Goal: Task Accomplishment & Management: Manage account settings

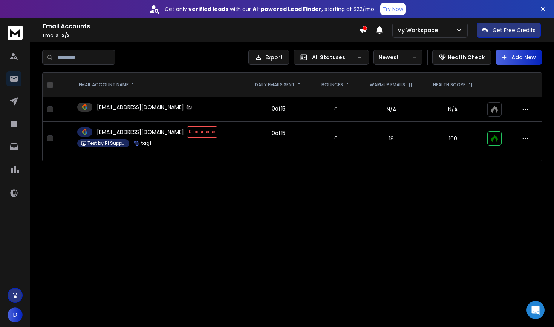
click at [491, 106] on icon at bounding box center [494, 109] width 6 height 8
click at [491, 104] on div at bounding box center [494, 109] width 14 height 14
click at [493, 104] on div at bounding box center [494, 109] width 14 height 14
click at [493, 107] on icon at bounding box center [494, 109] width 8 height 8
click at [212, 108] on div "[EMAIL_ADDRESS][DOMAIN_NAME]" at bounding box center [158, 106] width 162 height 9
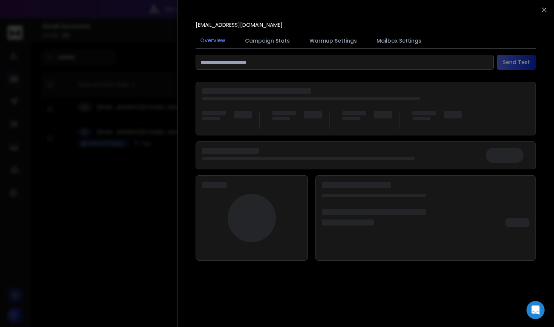
click at [166, 112] on div at bounding box center [277, 163] width 554 height 327
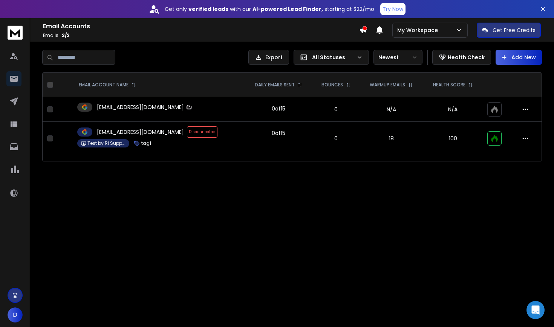
click at [190, 144] on div "Test by RI Support tag1" at bounding box center [158, 143] width 162 height 8
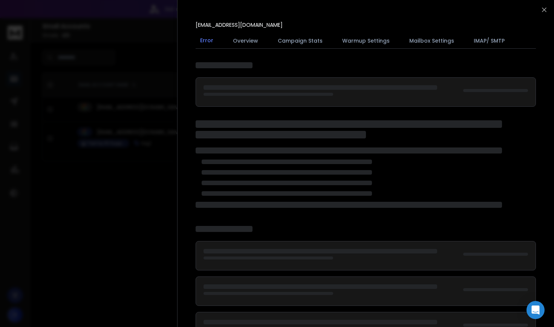
click at [255, 39] on button "Overview" at bounding box center [245, 40] width 34 height 17
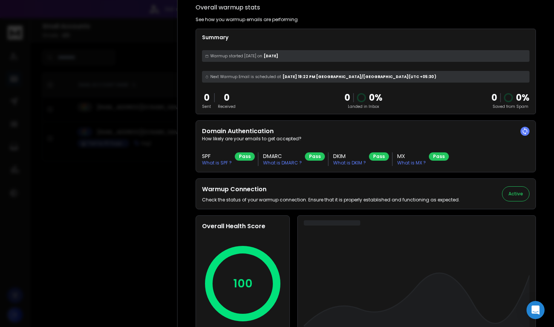
scroll to position [78, 0]
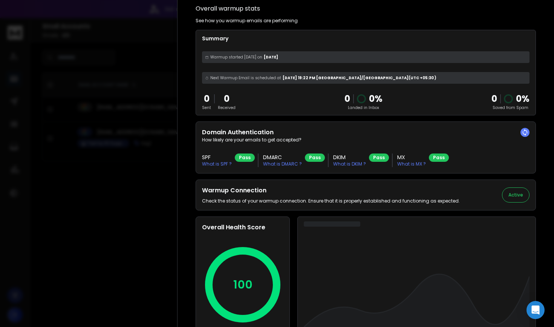
click at [151, 153] on div at bounding box center [277, 163] width 554 height 327
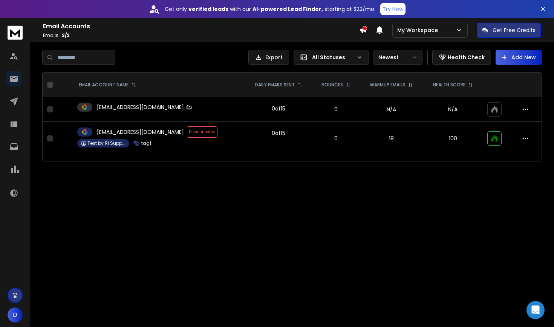
click at [187, 147] on td "[EMAIL_ADDRESS][DOMAIN_NAME] Disconnected Test by RI Support tag1" at bounding box center [158, 139] width 171 height 34
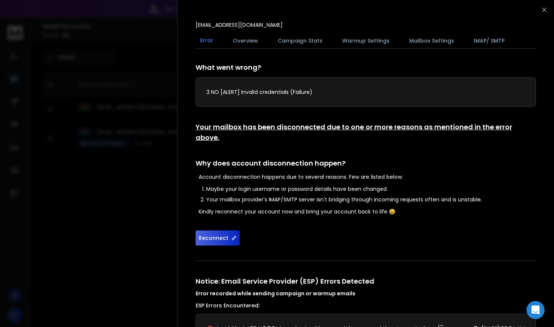
click at [241, 44] on button "Overview" at bounding box center [245, 40] width 34 height 17
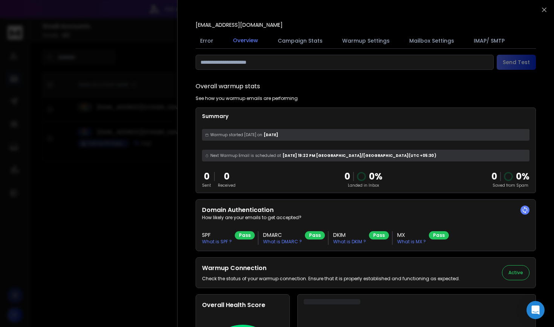
click at [126, 237] on div at bounding box center [277, 163] width 554 height 327
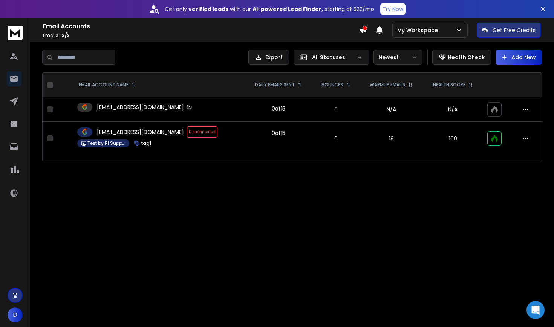
click at [149, 131] on p "[EMAIL_ADDRESS][DOMAIN_NAME]" at bounding box center [140, 132] width 87 height 8
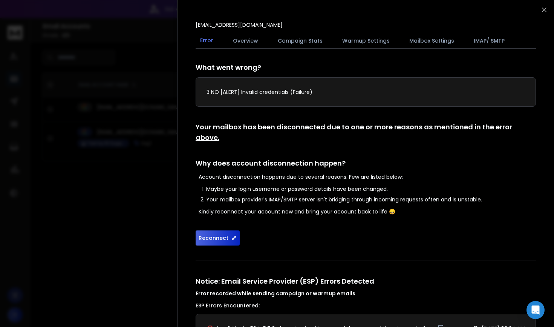
click at [250, 43] on button "Overview" at bounding box center [245, 40] width 34 height 17
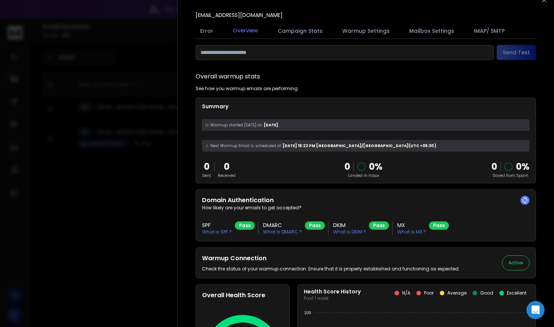
scroll to position [0, 0]
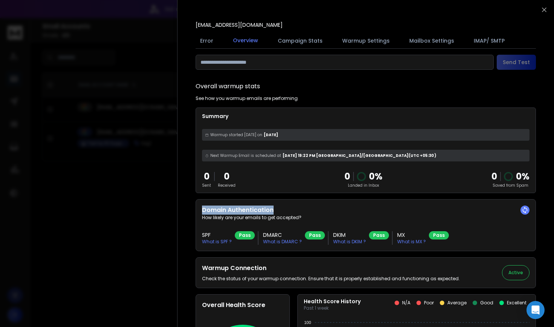
drag, startPoint x: 199, startPoint y: 210, endPoint x: 307, endPoint y: 211, distance: 108.1
click at [307, 211] on div "Domain Authentication How likely are your emails to get accepted? SPF What is S…" at bounding box center [366, 225] width 340 height 52
click at [307, 219] on p "How likely are your emails to get accepted?" at bounding box center [365, 217] width 327 height 6
click at [372, 39] on button "Warmup Settings" at bounding box center [366, 40] width 57 height 17
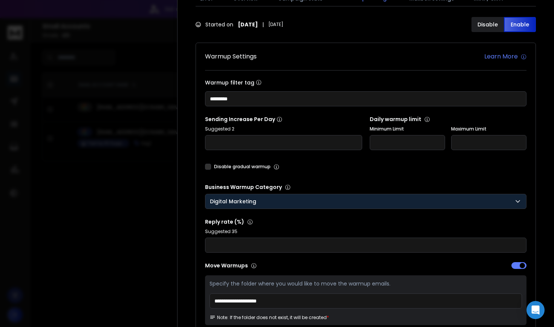
scroll to position [50, 0]
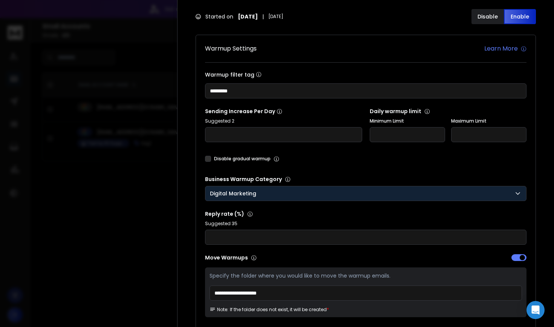
click at [286, 190] on div "Digital Marketing" at bounding box center [366, 193] width 312 height 8
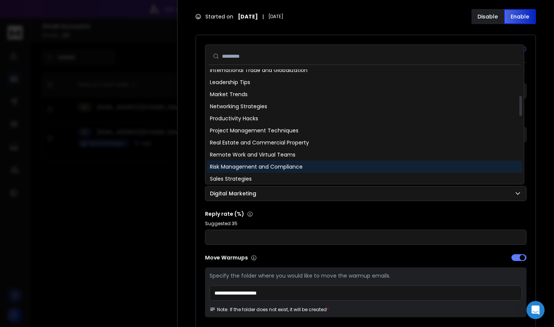
scroll to position [129, 0]
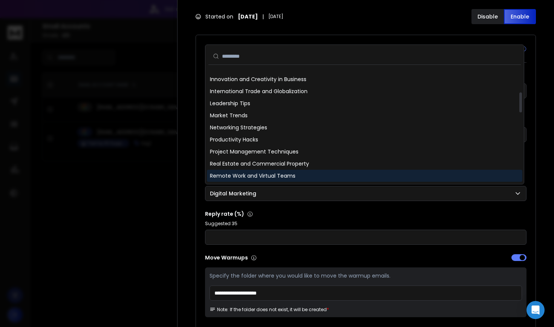
click at [275, 215] on div at bounding box center [277, 163] width 554 height 327
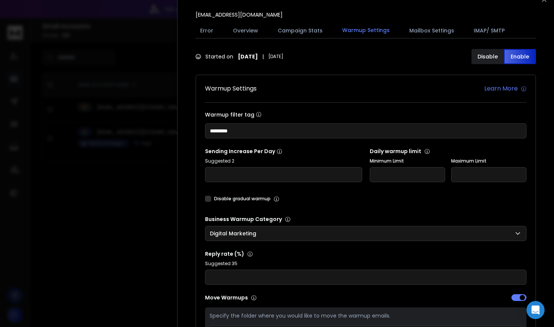
scroll to position [0, 0]
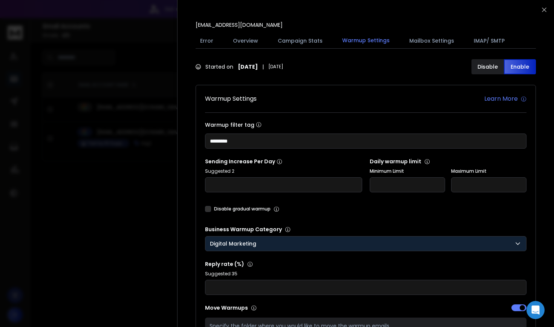
click at [252, 247] on button "Digital Marketing" at bounding box center [365, 243] width 321 height 15
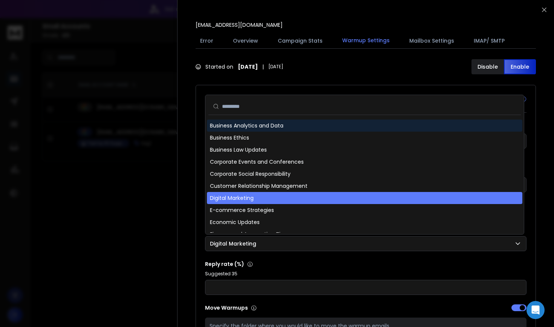
click at [306, 267] on div at bounding box center [277, 163] width 554 height 327
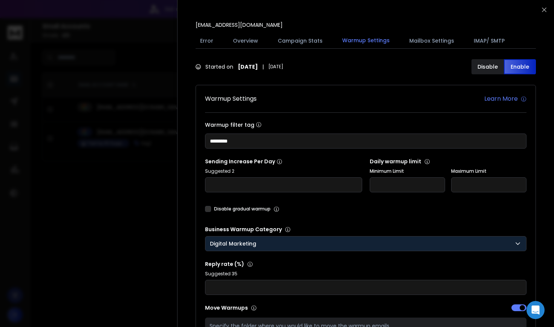
click at [264, 246] on div "Digital Marketing" at bounding box center [366, 244] width 312 height 8
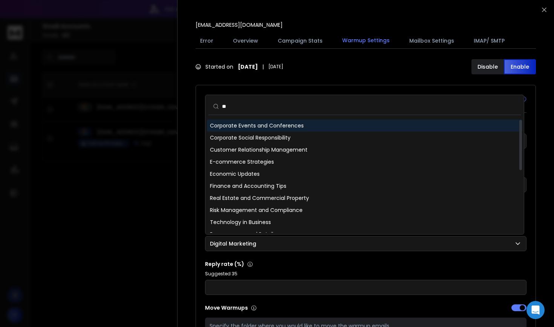
type input "*"
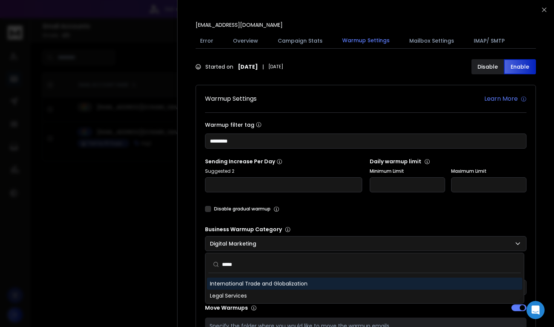
type input "*****"
click at [316, 209] on div at bounding box center [277, 163] width 554 height 327
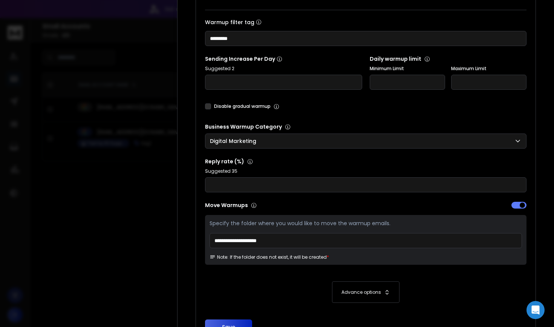
scroll to position [141, 0]
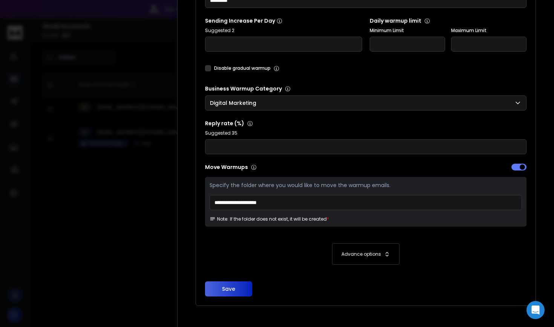
drag, startPoint x: 215, startPoint y: 200, endPoint x: 288, endPoint y: 205, distance: 72.5
click at [288, 205] on input "**********" at bounding box center [365, 202] width 312 height 15
click at [283, 201] on input "**********" at bounding box center [365, 202] width 312 height 15
click at [277, 262] on button "Advance options" at bounding box center [365, 253] width 306 height 21
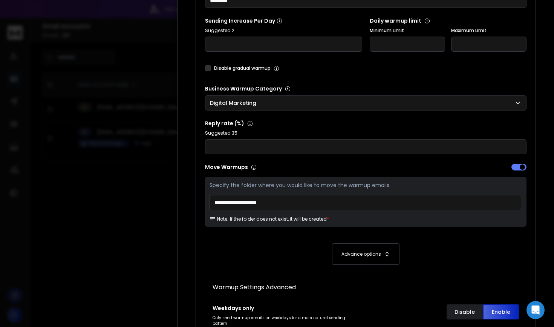
click at [292, 251] on button "Advance options" at bounding box center [365, 253] width 306 height 21
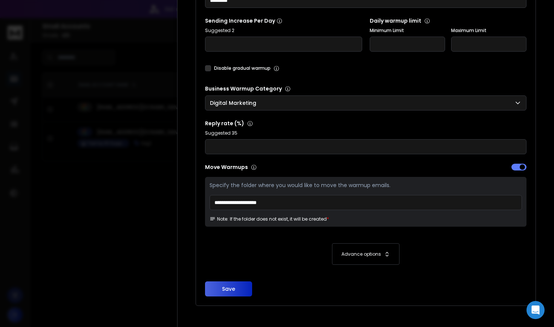
drag, startPoint x: 489, startPoint y: 106, endPoint x: 485, endPoint y: 113, distance: 8.3
click at [485, 113] on form "**********" at bounding box center [365, 125] width 321 height 342
click at [517, 168] on button "button" at bounding box center [518, 166] width 15 height 7
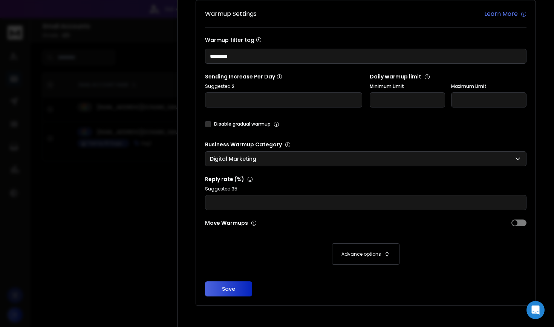
click at [516, 221] on button "button" at bounding box center [518, 222] width 15 height 7
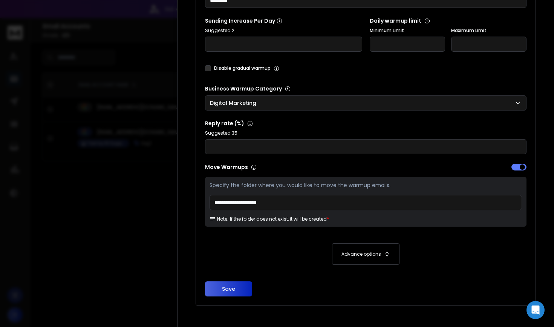
click at [134, 136] on div at bounding box center [277, 163] width 554 height 327
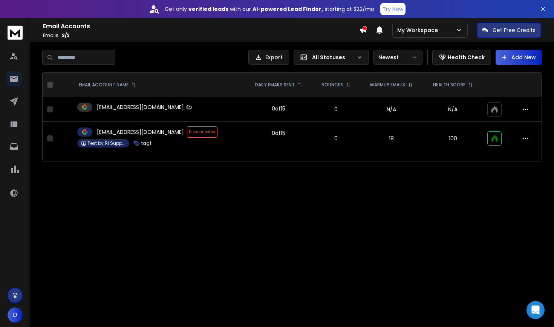
click at [507, 52] on button "Add New" at bounding box center [518, 57] width 46 height 15
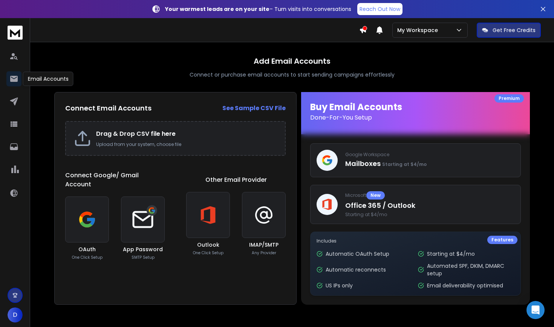
click at [15, 80] on icon at bounding box center [14, 79] width 8 height 6
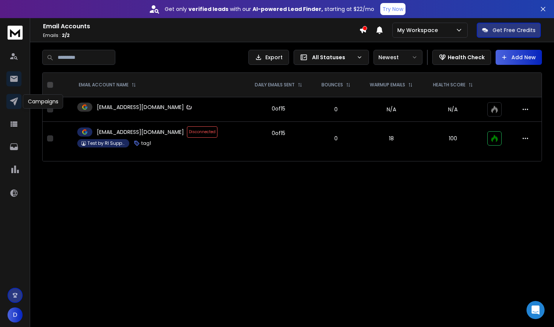
click at [13, 99] on icon at bounding box center [14, 101] width 8 height 8
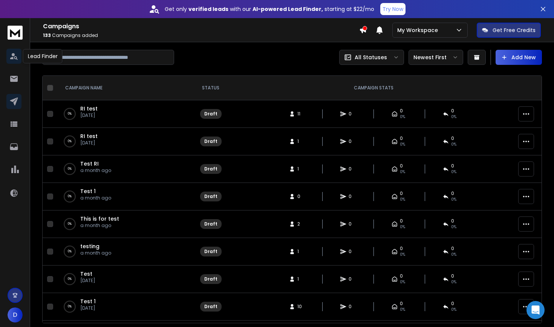
click at [12, 53] on icon at bounding box center [13, 56] width 9 height 9
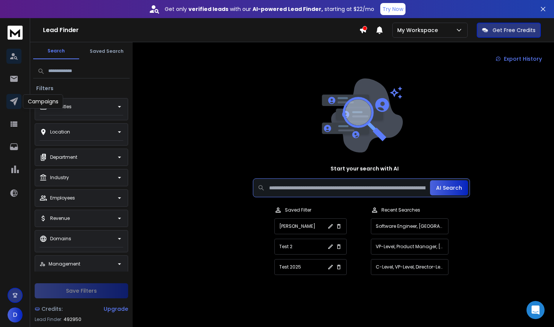
click at [16, 100] on icon at bounding box center [14, 101] width 8 height 8
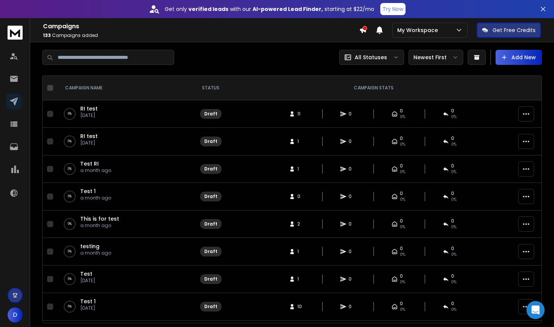
click at [133, 113] on div "0 % RI test [DATE]" at bounding box center [122, 114] width 117 height 18
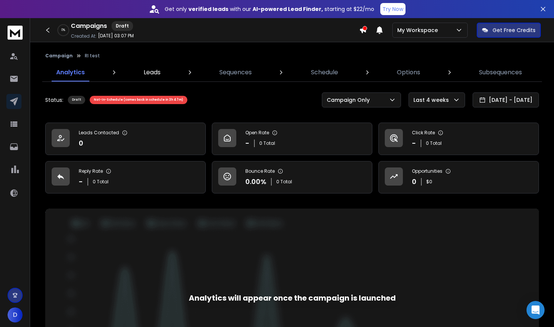
click at [150, 73] on p "Leads" at bounding box center [152, 72] width 17 height 9
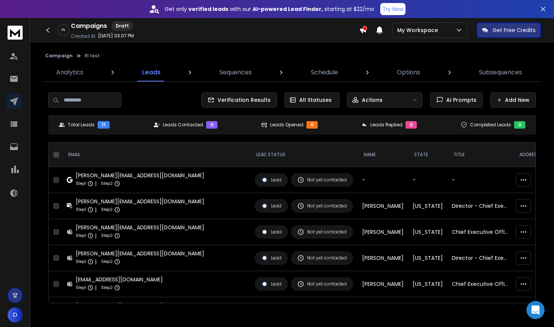
click at [142, 213] on div "Step 1 | Step 2" at bounding box center [140, 210] width 128 height 8
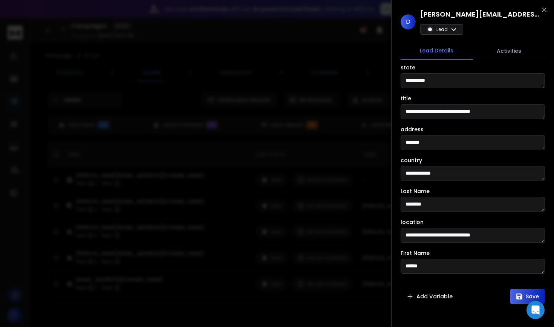
click at [221, 209] on div at bounding box center [277, 163] width 554 height 327
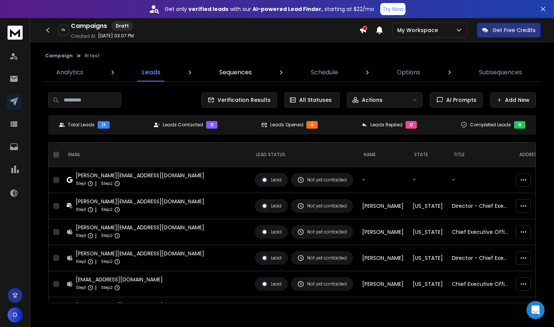
click at [243, 72] on p "Sequences" at bounding box center [235, 72] width 32 height 9
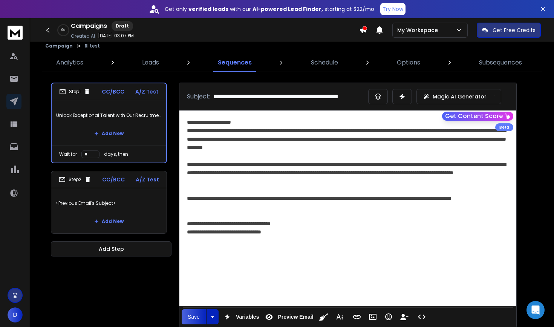
scroll to position [21, 0]
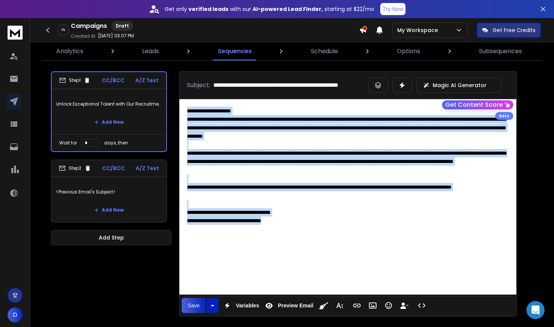
drag, startPoint x: 185, startPoint y: 109, endPoint x: 322, endPoint y: 223, distance: 178.5
click at [322, 223] on div "**********" at bounding box center [347, 196] width 337 height 195
click at [286, 197] on div "**********" at bounding box center [348, 191] width 322 height 17
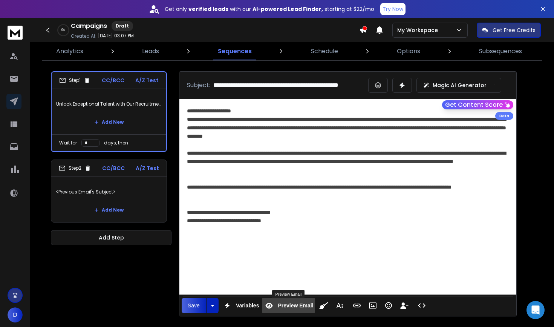
click at [298, 306] on span "Preview Email" at bounding box center [295, 305] width 38 height 6
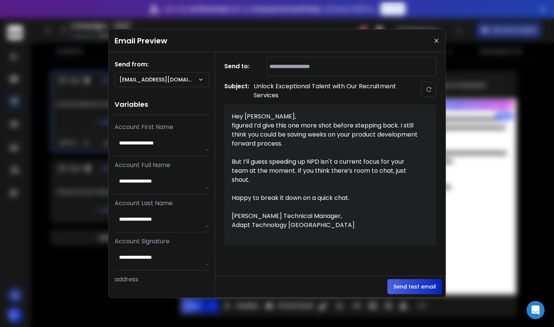
click at [290, 67] on input at bounding box center [351, 67] width 164 height 14
click at [438, 40] on icon at bounding box center [436, 41] width 6 height 6
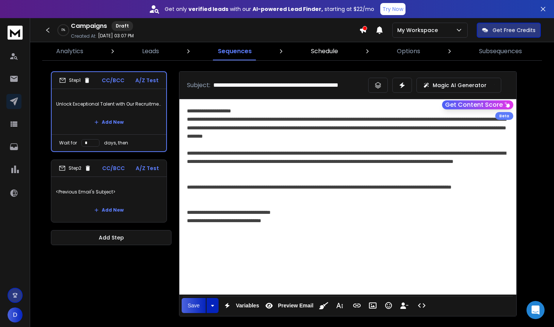
click at [330, 49] on p "Schedule" at bounding box center [324, 51] width 27 height 9
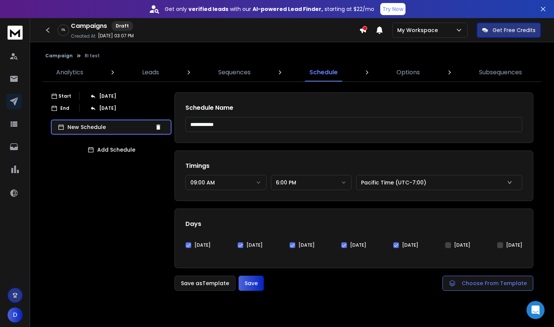
click at [61, 55] on button "Campaign" at bounding box center [58, 56] width 27 height 6
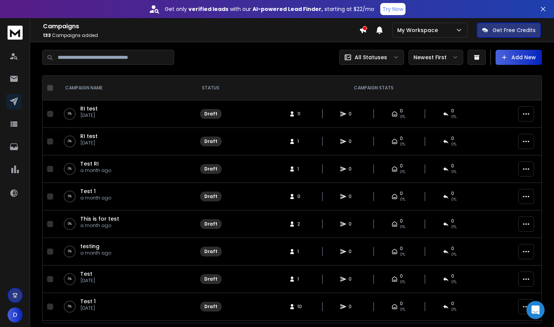
click at [527, 113] on icon "button" at bounding box center [526, 114] width 8 height 8
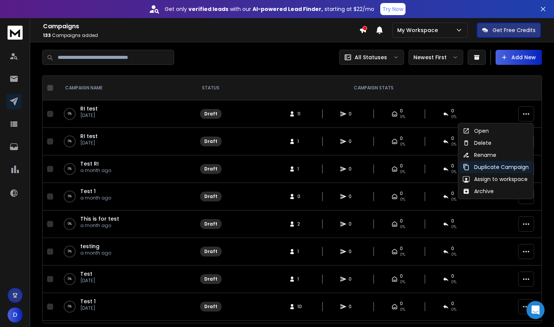
click at [138, 111] on div "0 % RI test [DATE]" at bounding box center [122, 114] width 117 height 18
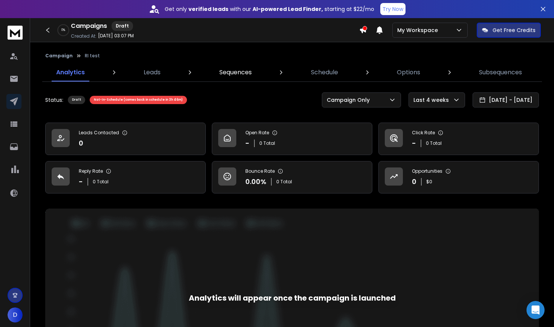
click at [229, 73] on p "Sequences" at bounding box center [235, 72] width 32 height 9
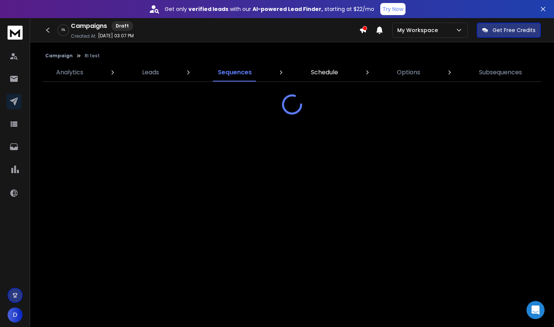
click at [316, 75] on p "Schedule" at bounding box center [324, 72] width 27 height 9
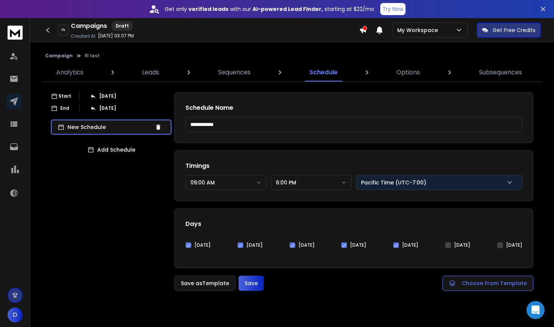
click at [378, 185] on p "Pacific Time (UTC-7:00)" at bounding box center [395, 183] width 68 height 8
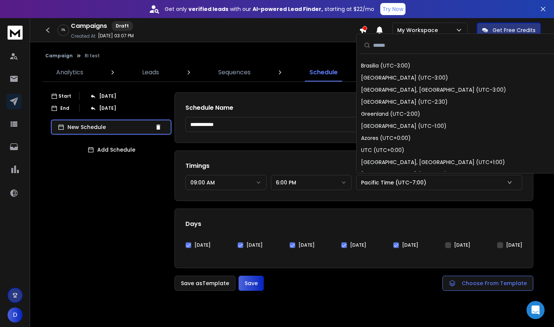
scroll to position [173, 0]
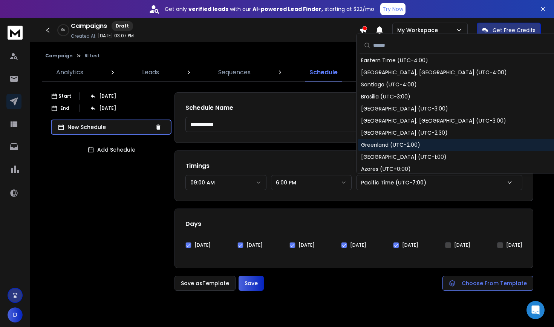
click at [213, 147] on div "**********" at bounding box center [353, 191] width 359 height 198
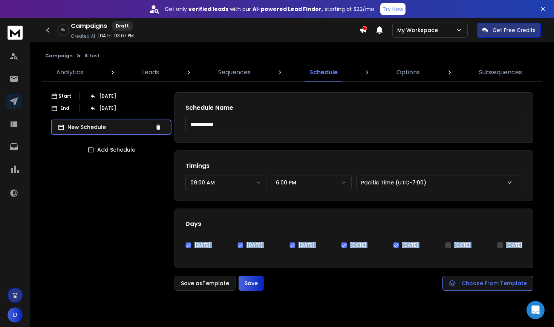
drag, startPoint x: 177, startPoint y: 229, endPoint x: 520, endPoint y: 249, distance: 343.3
click at [521, 249] on div "Days [DATE] [DATE] [DATE] [DATE] [DATE] [DATE] [DATE]" at bounding box center [353, 238] width 359 height 60
click at [386, 232] on div "Days [DATE] [DATE] [DATE] [DATE] [DATE] [DATE] [DATE]" at bounding box center [353, 238] width 337 height 38
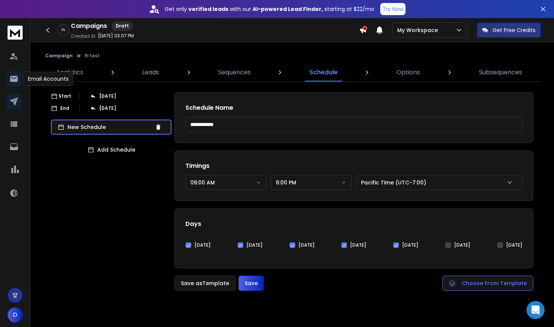
click at [12, 77] on icon at bounding box center [14, 79] width 8 height 6
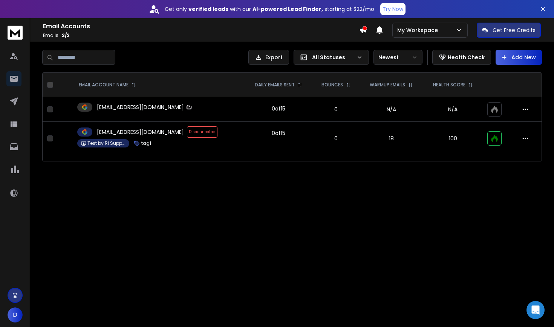
click at [170, 144] on div "Test by RI Support tag1" at bounding box center [158, 143] width 162 height 8
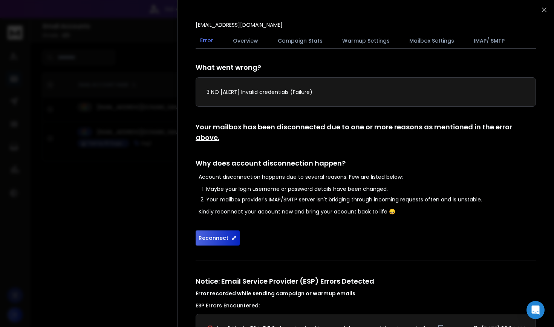
click at [417, 46] on button "Mailbox Settings" at bounding box center [432, 40] width 54 height 17
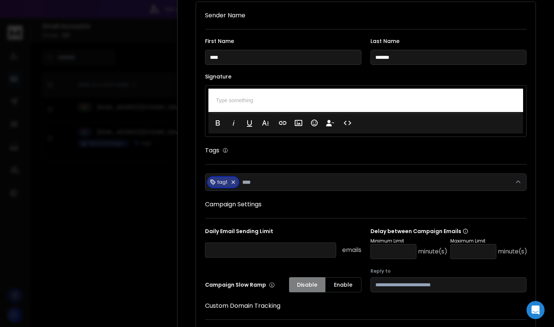
scroll to position [72, 0]
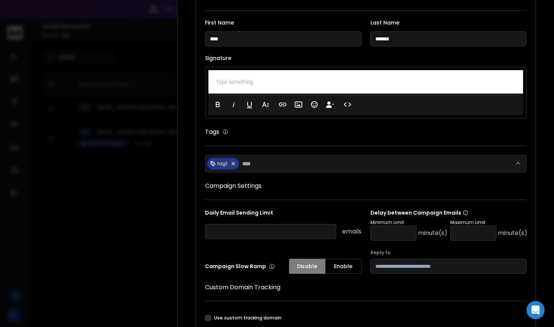
drag, startPoint x: 377, startPoint y: 234, endPoint x: 368, endPoint y: 234, distance: 9.0
click at [368, 234] on div "Daily Email Sending Limit ** emails Delay between Campaign Emails Minimum Limit…" at bounding box center [365, 241] width 321 height 65
click at [386, 232] on input "*" at bounding box center [393, 232] width 46 height 15
click at [125, 166] on div at bounding box center [277, 163] width 554 height 327
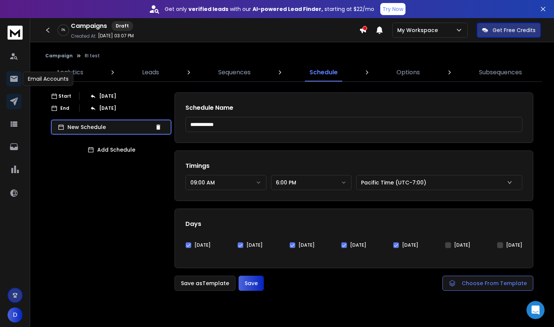
click at [15, 79] on icon at bounding box center [14, 79] width 8 height 6
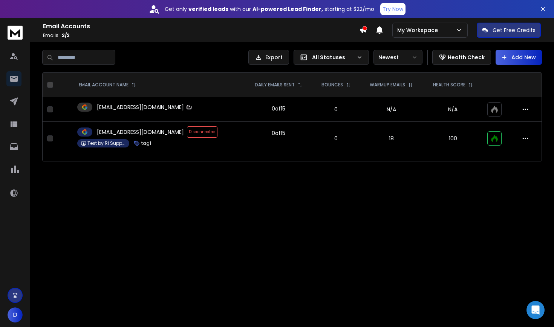
click at [210, 145] on div "Test by RI Support tag1" at bounding box center [158, 143] width 162 height 8
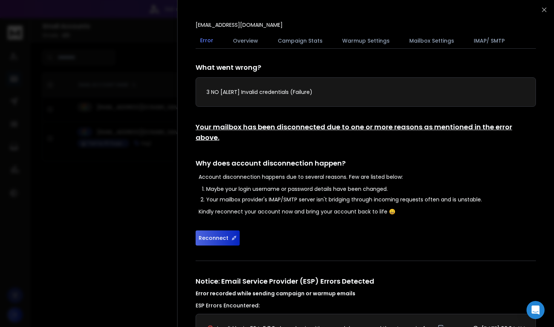
click at [433, 38] on button "Mailbox Settings" at bounding box center [432, 40] width 54 height 17
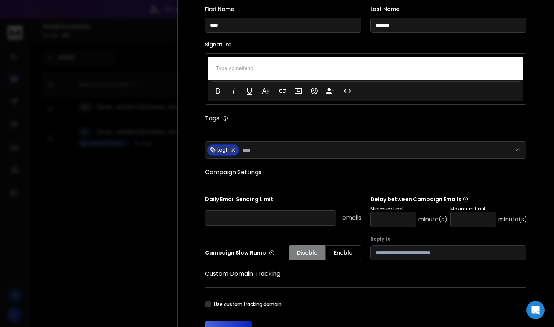
scroll to position [94, 0]
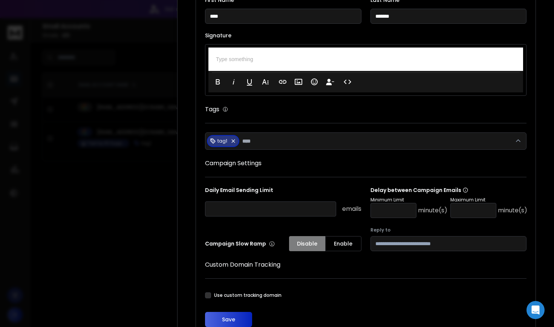
drag, startPoint x: 220, startPoint y: 206, endPoint x: 195, endPoint y: 206, distance: 24.5
click at [194, 206] on div "[EMAIL_ADDRESS][DOMAIN_NAME] Error Overview Campaign Stats Warmup Settings Mail…" at bounding box center [365, 131] width 358 height 433
click at [238, 203] on input "**" at bounding box center [270, 208] width 131 height 15
click at [188, 185] on div "[EMAIL_ADDRESS][DOMAIN_NAME] Error Overview Campaign Stats Warmup Settings Mail…" at bounding box center [365, 131] width 358 height 433
click at [78, 211] on div at bounding box center [277, 163] width 554 height 327
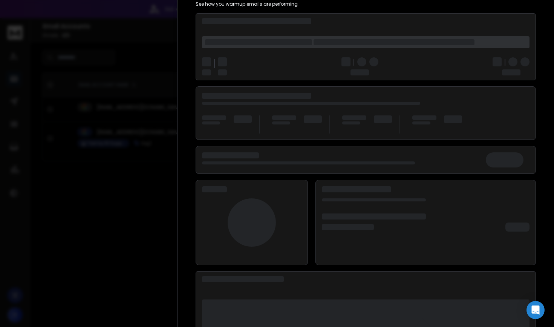
scroll to position [86, 0]
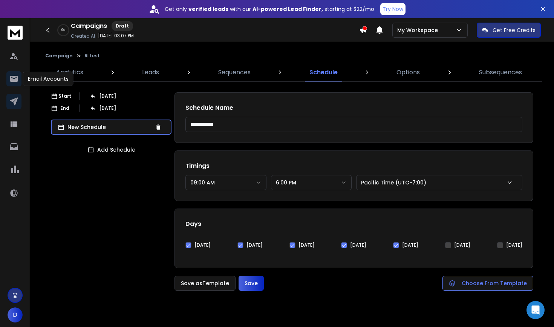
click at [13, 78] on icon at bounding box center [13, 78] width 9 height 9
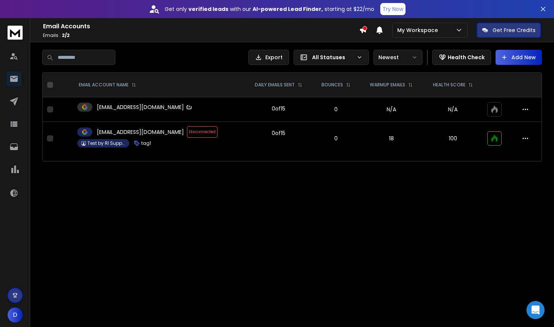
click at [509, 58] on button "Add New" at bounding box center [518, 57] width 46 height 15
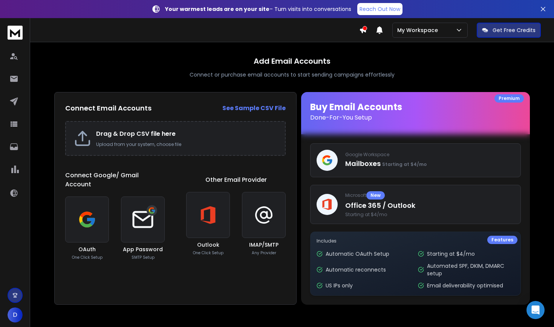
click at [367, 160] on p "Mailboxes Starting at $4/mo" at bounding box center [429, 163] width 169 height 11
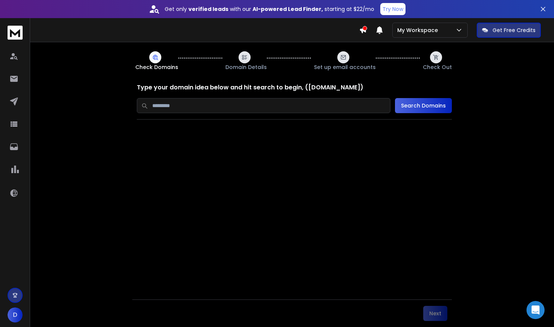
click at [173, 104] on input at bounding box center [264, 105] width 254 height 15
type input "**********"
click at [412, 107] on button "Search Domains" at bounding box center [423, 105] width 57 height 15
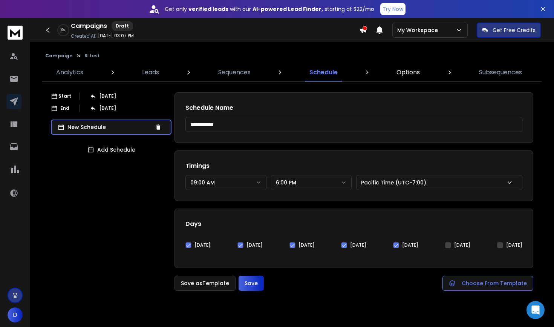
click at [407, 67] on link "Options" at bounding box center [408, 72] width 32 height 18
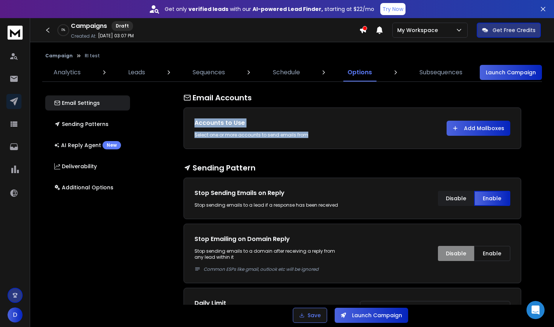
drag, startPoint x: 192, startPoint y: 122, endPoint x: 311, endPoint y: 138, distance: 119.8
click at [311, 139] on div "Accounts to Use Select one or more accounts to send emails from Add Mailboxes" at bounding box center [352, 127] width 338 height 41
click at [274, 138] on div "Accounts to Use Select one or more accounts to send emails from Add Mailboxes" at bounding box center [352, 127] width 338 height 41
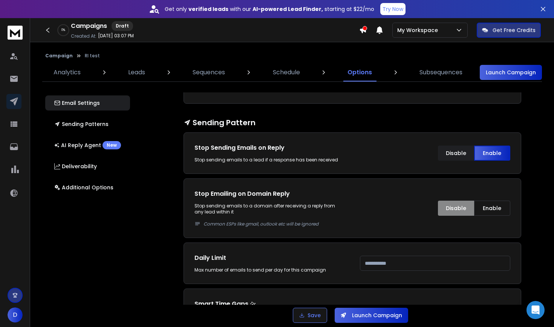
scroll to position [50, 0]
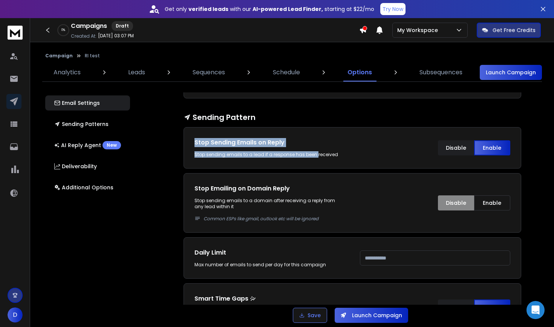
drag, startPoint x: 191, startPoint y: 141, endPoint x: 314, endPoint y: 152, distance: 124.1
click at [315, 152] on div "Stop Sending Emails on Reply Stop sending emails to a lead if a response has be…" at bounding box center [352, 147] width 338 height 41
click at [298, 151] on div "Stop sending emails to a lead if a response has been received" at bounding box center [269, 154] width 150 height 6
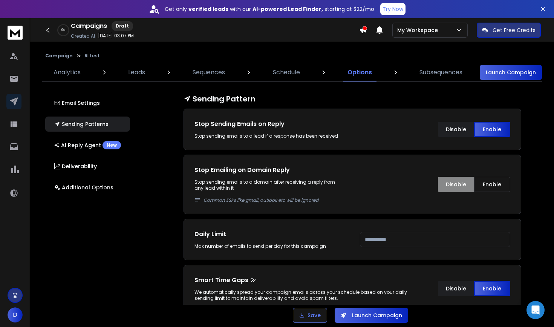
scroll to position [70, 0]
click at [257, 163] on div "Stop Emailing on Domain Reply Stop sending emails to a domain after receiving a…" at bounding box center [352, 184] width 338 height 60
click at [257, 170] on h1 "Stop Emailing on Domain Reply" at bounding box center [269, 169] width 150 height 9
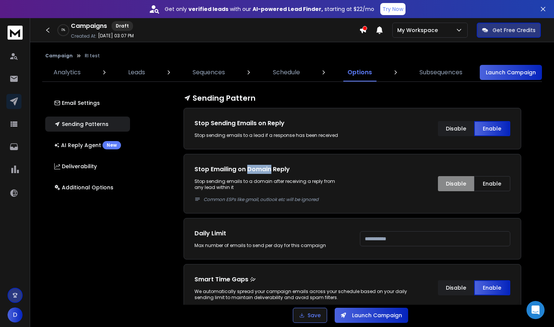
click at [263, 171] on h1 "Stop Emailing on Domain Reply" at bounding box center [269, 169] width 150 height 9
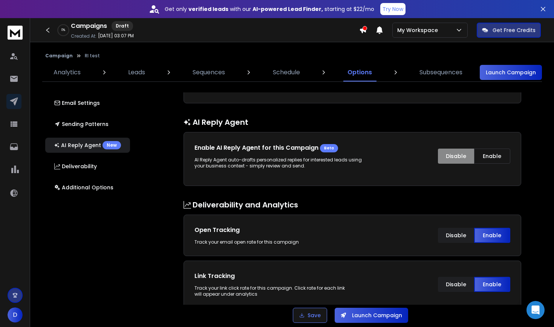
scroll to position [573, 0]
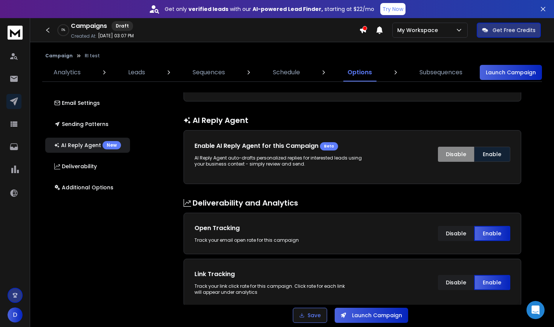
click at [484, 160] on button "Enable" at bounding box center [492, 154] width 36 height 15
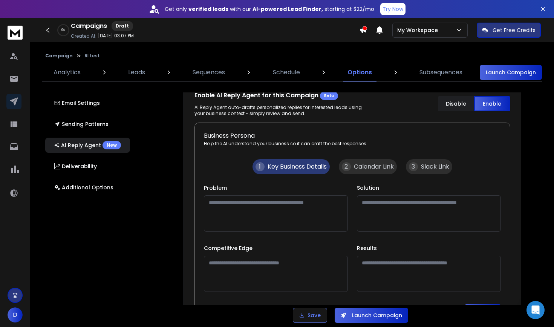
scroll to position [634, 0]
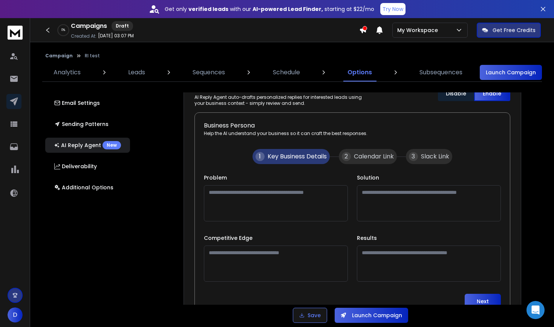
click at [446, 95] on button "Disable" at bounding box center [456, 93] width 36 height 15
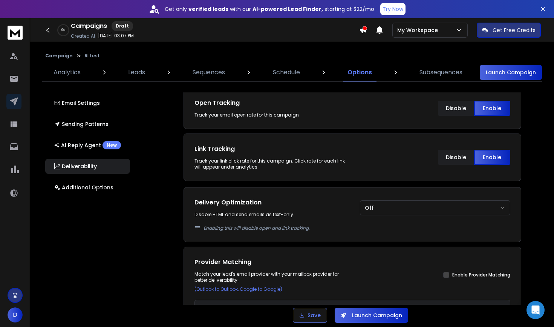
scroll to position [713, 0]
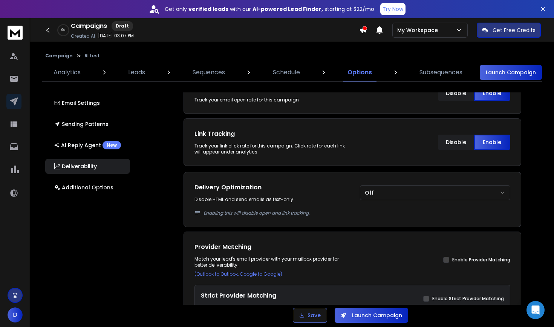
click at [373, 193] on button "Off" at bounding box center [435, 192] width 150 height 15
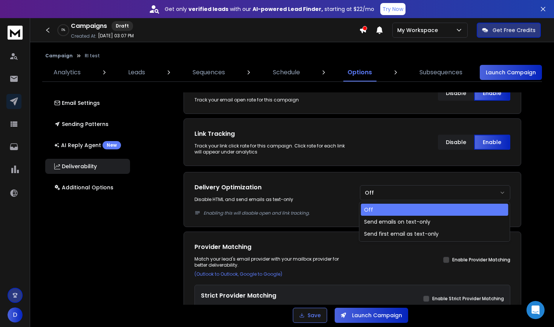
click at [292, 205] on div "**********" at bounding box center [352, 199] width 316 height 33
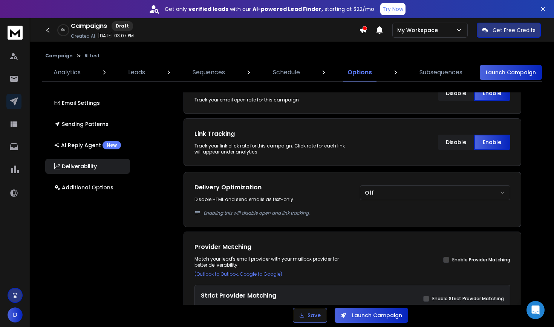
click at [374, 192] on button "Off" at bounding box center [435, 192] width 150 height 15
click at [320, 198] on div "Disable HTML and send emails as text-only" at bounding box center [269, 199] width 150 height 6
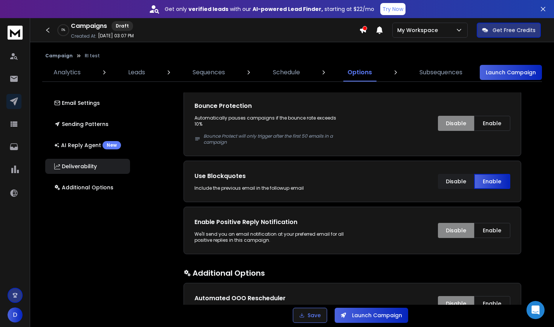
scroll to position [1023, 0]
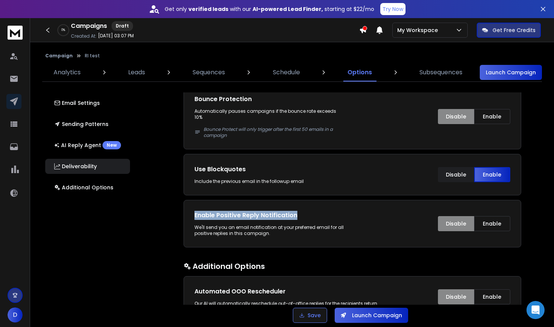
drag, startPoint x: 189, startPoint y: 207, endPoint x: 325, endPoint y: 207, distance: 135.6
click at [325, 207] on div "Enable Positive Reply Notification We'll send you an email notification at your…" at bounding box center [352, 223] width 338 height 47
click at [304, 211] on h1 "Enable Positive Reply Notification" at bounding box center [269, 215] width 150 height 9
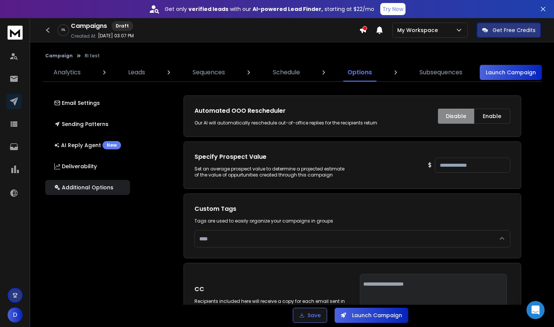
scroll to position [1184, 0]
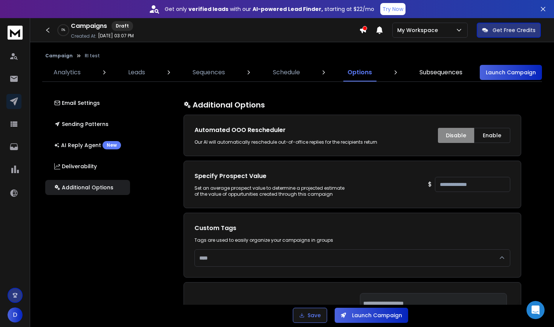
click at [433, 79] on link "Subsequences" at bounding box center [441, 72] width 52 height 18
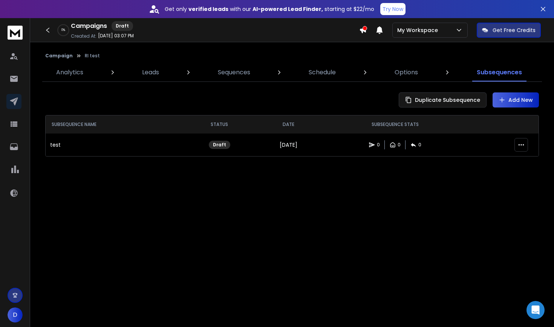
click at [509, 98] on button "Add New" at bounding box center [515, 99] width 46 height 15
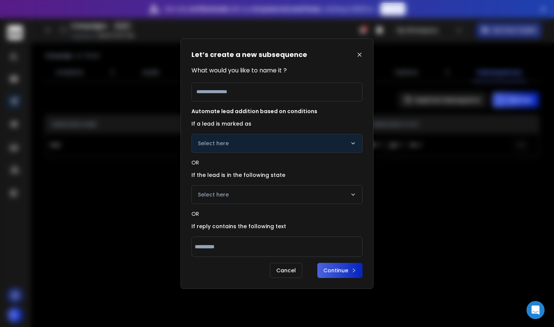
click at [244, 147] on button "Select here" at bounding box center [276, 143] width 171 height 19
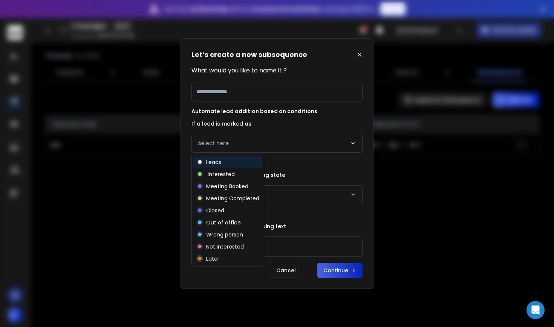
click at [252, 133] on div "If a lead is marked as Select here" at bounding box center [276, 137] width 171 height 32
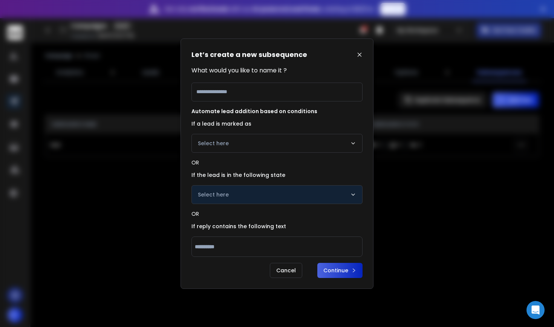
click at [254, 192] on button "Select here" at bounding box center [276, 194] width 171 height 19
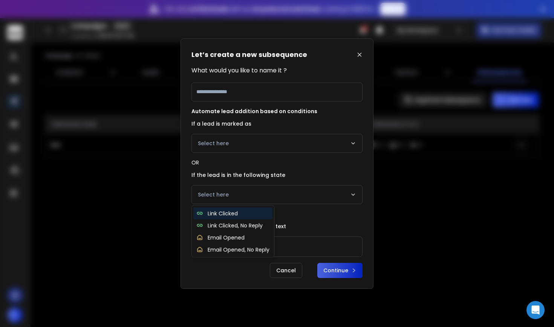
click at [272, 174] on label "If the lead is in the following state" at bounding box center [276, 174] width 171 height 5
click at [220, 242] on input at bounding box center [277, 247] width 164 height 14
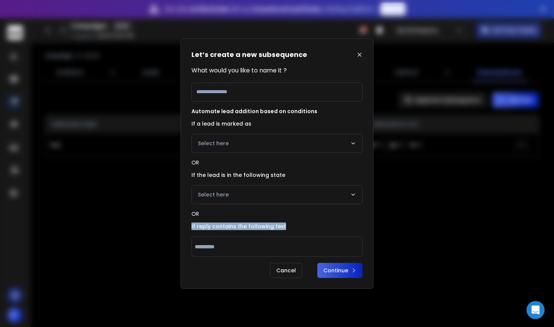
drag, startPoint x: 190, startPoint y: 225, endPoint x: 297, endPoint y: 225, distance: 107.0
click at [297, 225] on div "Let’s create a new subsequence What would you like to name it ? Automate lead a…" at bounding box center [276, 163] width 193 height 250
click at [228, 242] on input at bounding box center [277, 247] width 164 height 14
click at [361, 54] on icon at bounding box center [359, 55] width 6 height 6
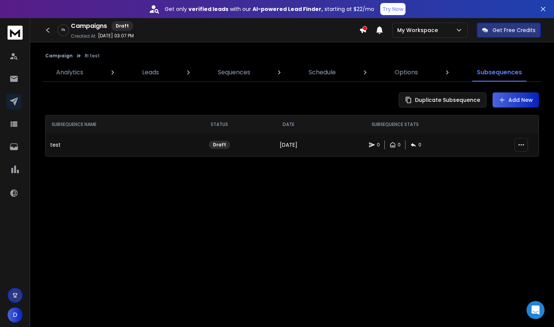
click at [168, 143] on td "test" at bounding box center [114, 144] width 137 height 23
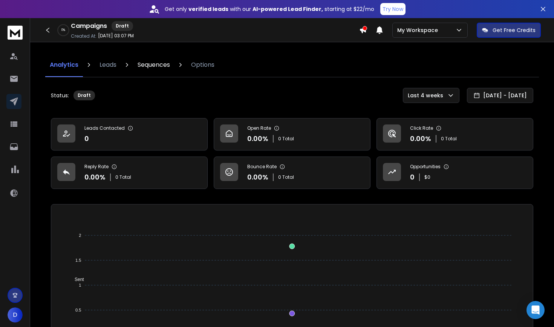
click at [157, 71] on link "Sequences" at bounding box center [153, 65] width 41 height 24
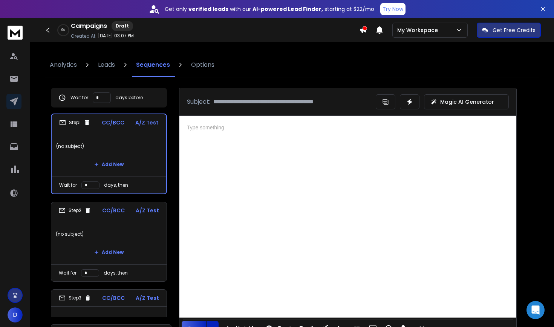
scroll to position [26, 0]
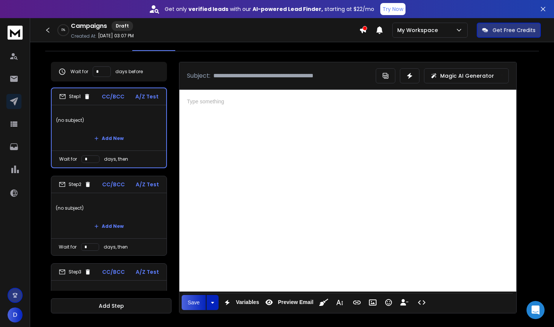
drag, startPoint x: 189, startPoint y: 99, endPoint x: 237, endPoint y: 175, distance: 89.4
click at [237, 175] on div at bounding box center [347, 188] width 337 height 196
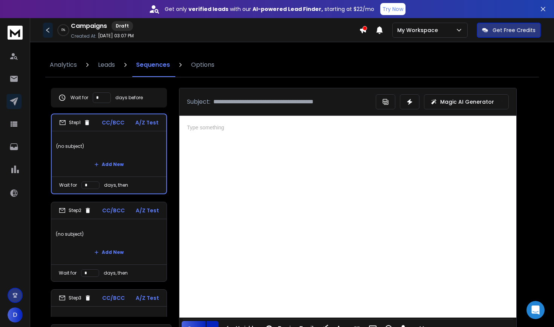
click at [49, 29] on icon at bounding box center [47, 30] width 7 height 7
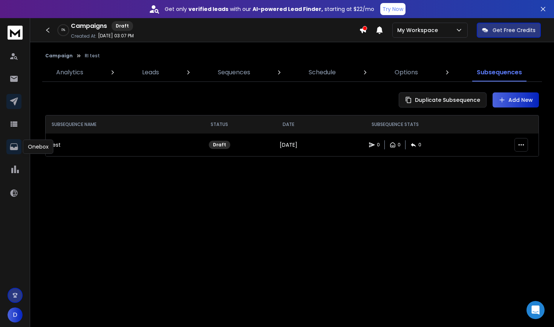
click at [18, 149] on icon at bounding box center [13, 146] width 9 height 9
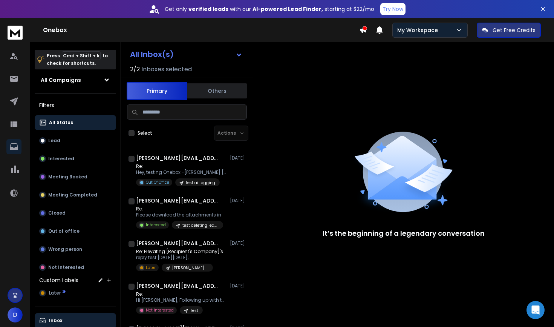
click at [423, 33] on p "My Workspace" at bounding box center [419, 30] width 44 height 8
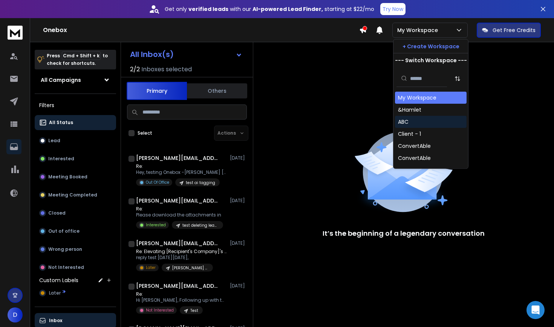
click at [354, 110] on div "It’s the beginning of a legendary conversation" at bounding box center [403, 181] width 301 height 278
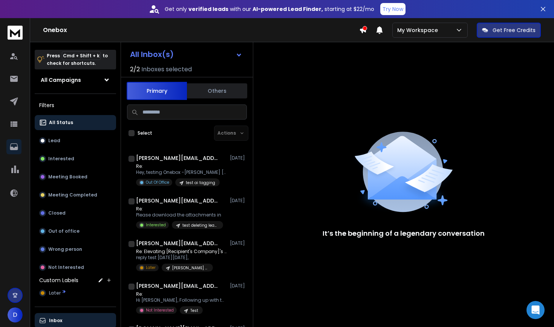
click at [364, 85] on div "It’s the beginning of a legendary conversation" at bounding box center [403, 181] width 301 height 278
click at [15, 313] on span "D" at bounding box center [15, 314] width 15 height 15
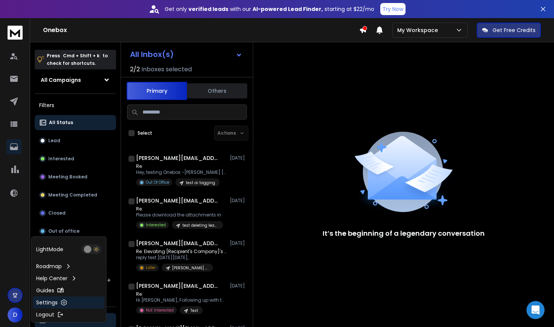
click at [64, 301] on icon at bounding box center [64, 302] width 7 height 7
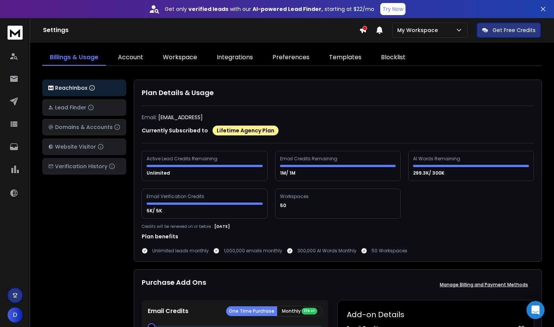
click at [200, 60] on link "Workspace" at bounding box center [179, 58] width 49 height 16
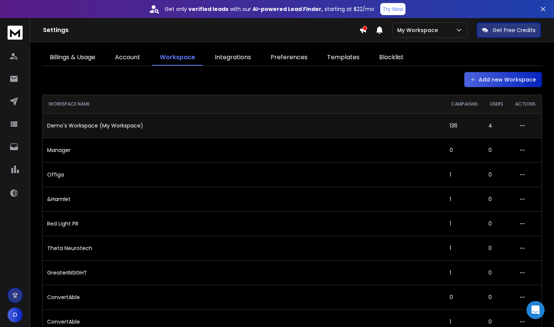
click at [233, 122] on td "Demo's Workspace (My Workspace)" at bounding box center [244, 125] width 402 height 24
click at [115, 131] on td "Demo's Workspace (My Workspace)" at bounding box center [244, 125] width 402 height 24
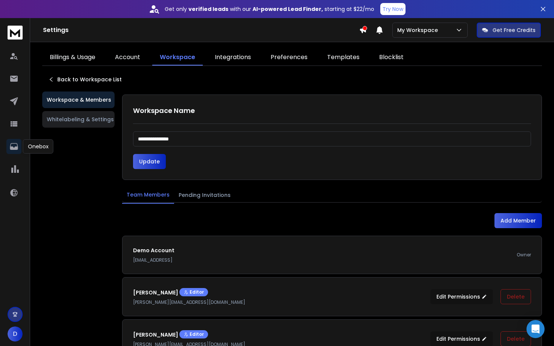
click at [14, 146] on icon at bounding box center [13, 146] width 9 height 9
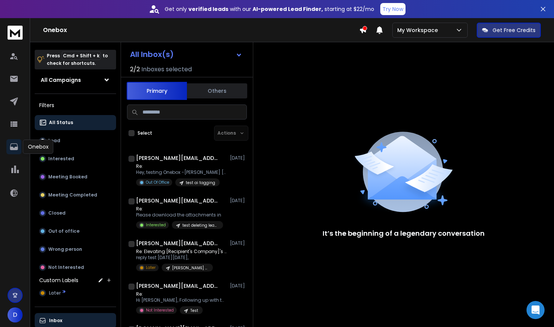
click at [359, 147] on icon at bounding box center [403, 171] width 105 height 87
click at [67, 161] on p "Interested" at bounding box center [61, 159] width 26 height 6
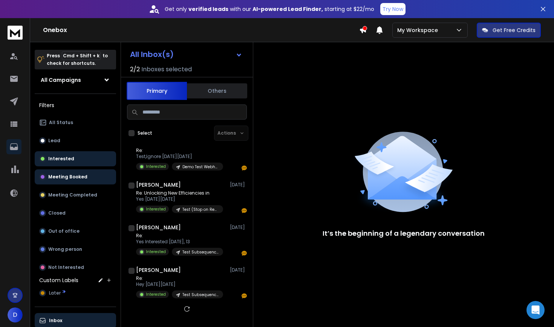
scroll to position [221, 0]
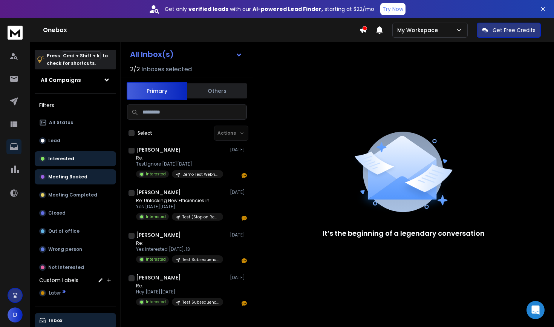
click at [66, 176] on p "Meeting Booked" at bounding box center [67, 177] width 39 height 6
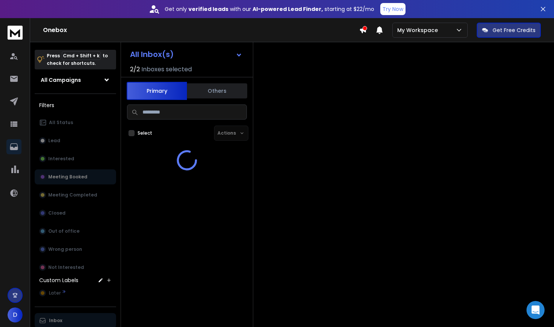
scroll to position [0, 0]
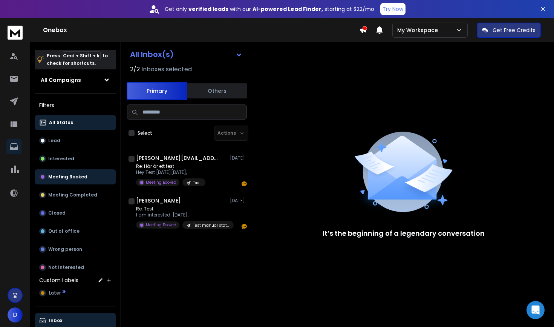
click at [81, 122] on button "All Status" at bounding box center [75, 122] width 81 height 15
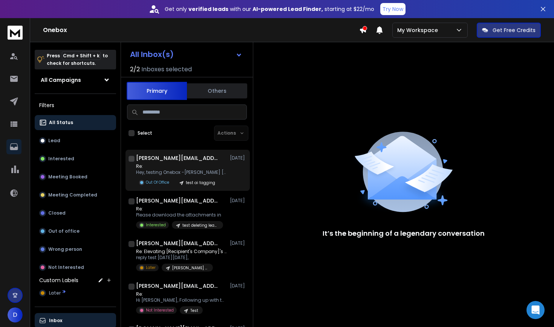
click at [198, 165] on p "Re:" at bounding box center [181, 166] width 90 height 6
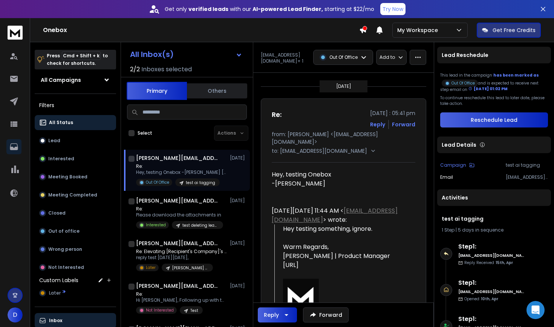
click at [272, 311] on div "Reply" at bounding box center [271, 315] width 15 height 8
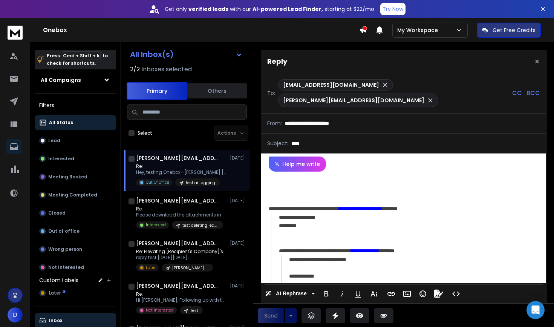
click at [534, 62] on icon at bounding box center [537, 61] width 6 height 6
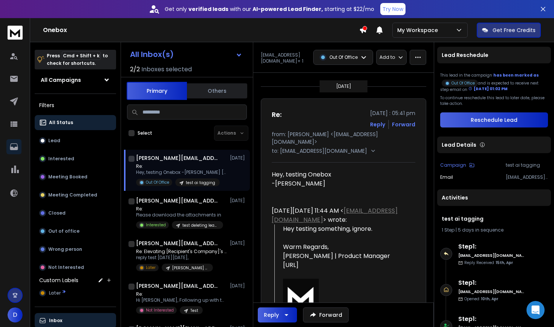
click at [272, 313] on div "Reply" at bounding box center [271, 315] width 15 height 8
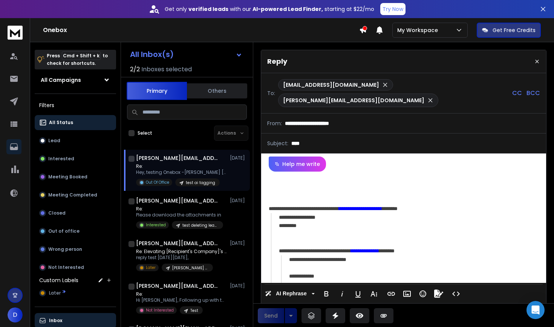
click at [535, 61] on icon at bounding box center [537, 61] width 6 height 6
